Goal: Task Accomplishment & Management: Manage account settings

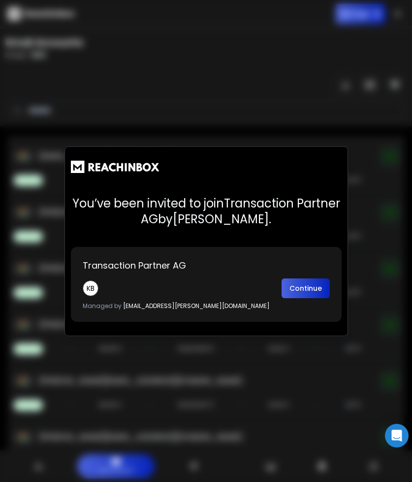
click at [299, 287] on button "Continue" at bounding box center [306, 288] width 48 height 20
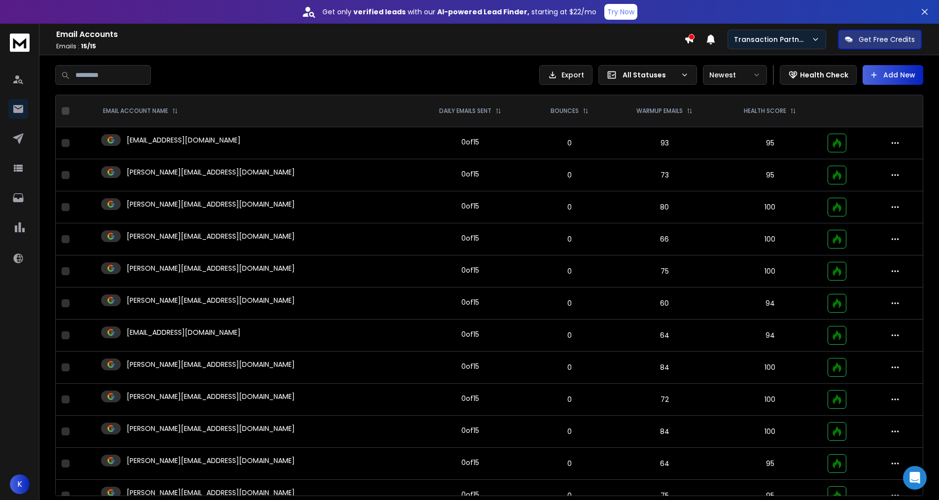
click at [405, 42] on p "Transaction Partner AG" at bounding box center [772, 39] width 77 height 10
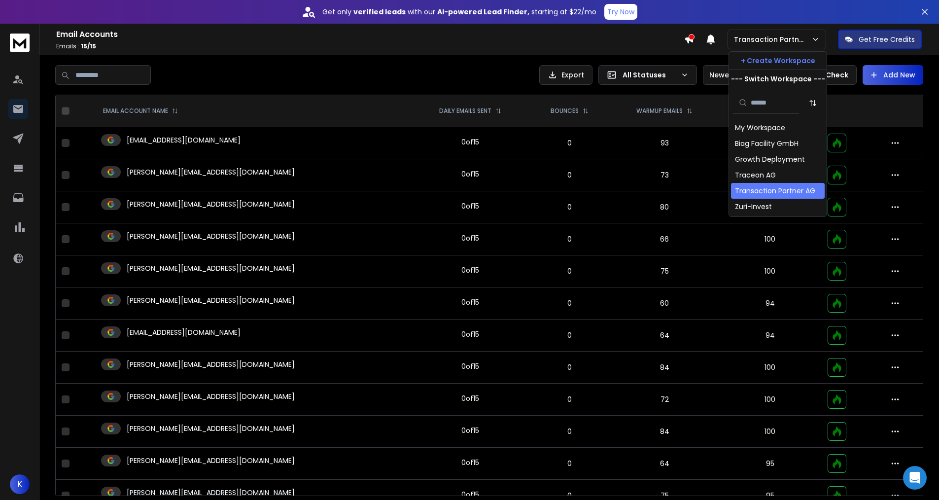
click at [405, 75] on div at bounding box center [294, 75] width 478 height 20
